Goal: Navigation & Orientation: Find specific page/section

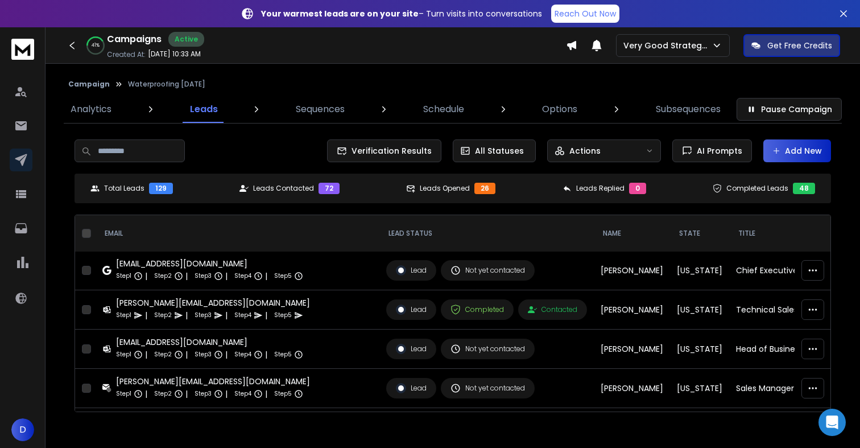
scroll to position [2, 0]
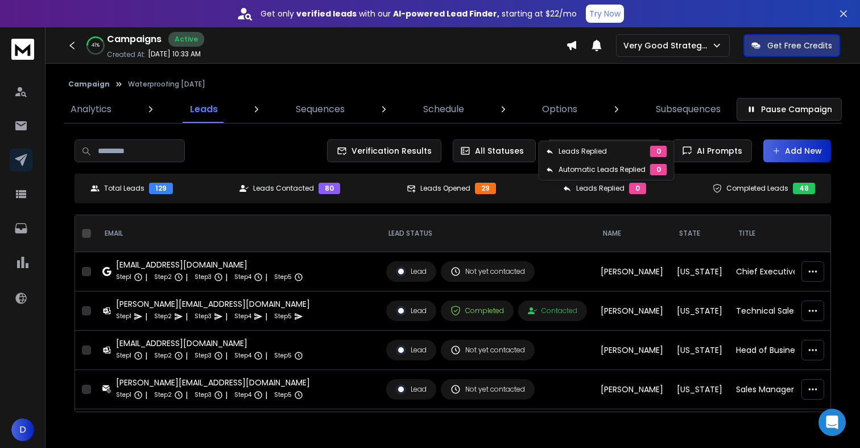
click at [637, 187] on div "0" at bounding box center [637, 188] width 17 height 11
click at [320, 103] on p "Sequences" at bounding box center [320, 109] width 49 height 14
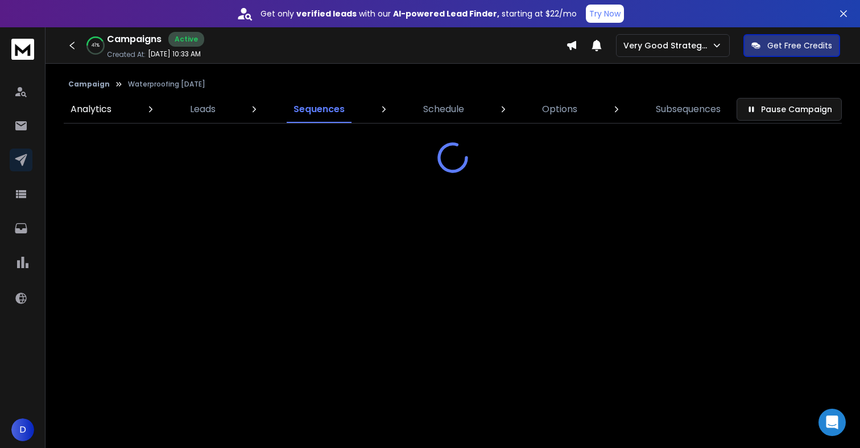
click at [108, 109] on p "Analytics" at bounding box center [91, 109] width 41 height 14
